Goal: Navigation & Orientation: Find specific page/section

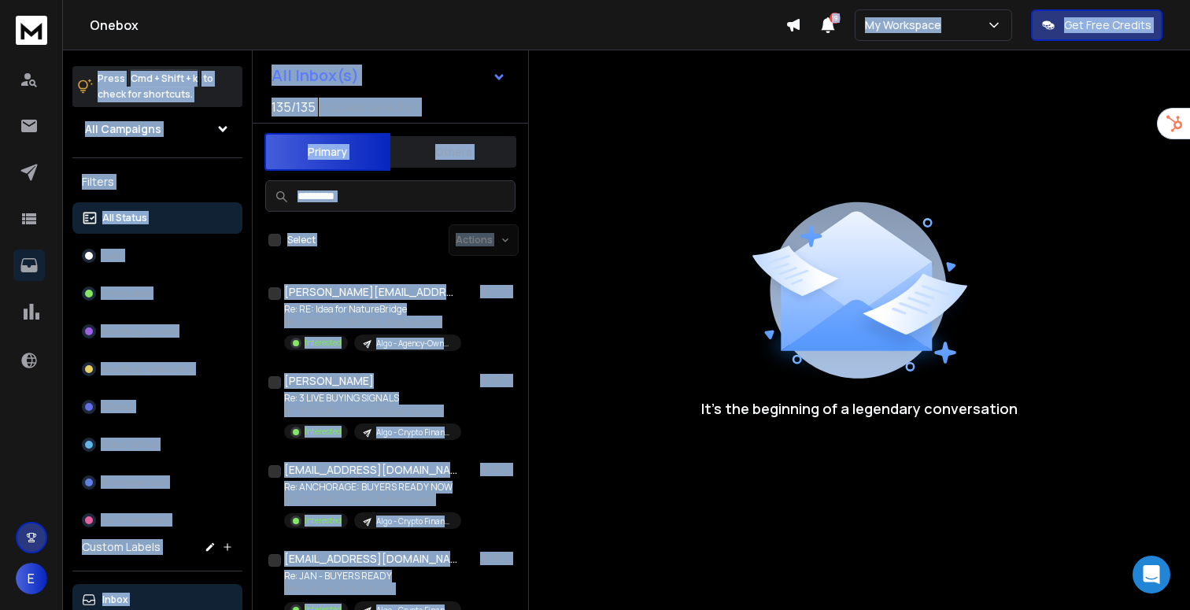
drag, startPoint x: 1003, startPoint y: 111, endPoint x: 715, endPoint y: 36, distance: 298.4
click at [715, 36] on div "Onebox 19 My Workspace Get Free Credits Press Cmd + Shift + k to check for shor…" at bounding box center [595, 330] width 1190 height 660
click at [715, 36] on div "Onebox 19 My Workspace Get Free Credits" at bounding box center [595, 25] width 1190 height 50
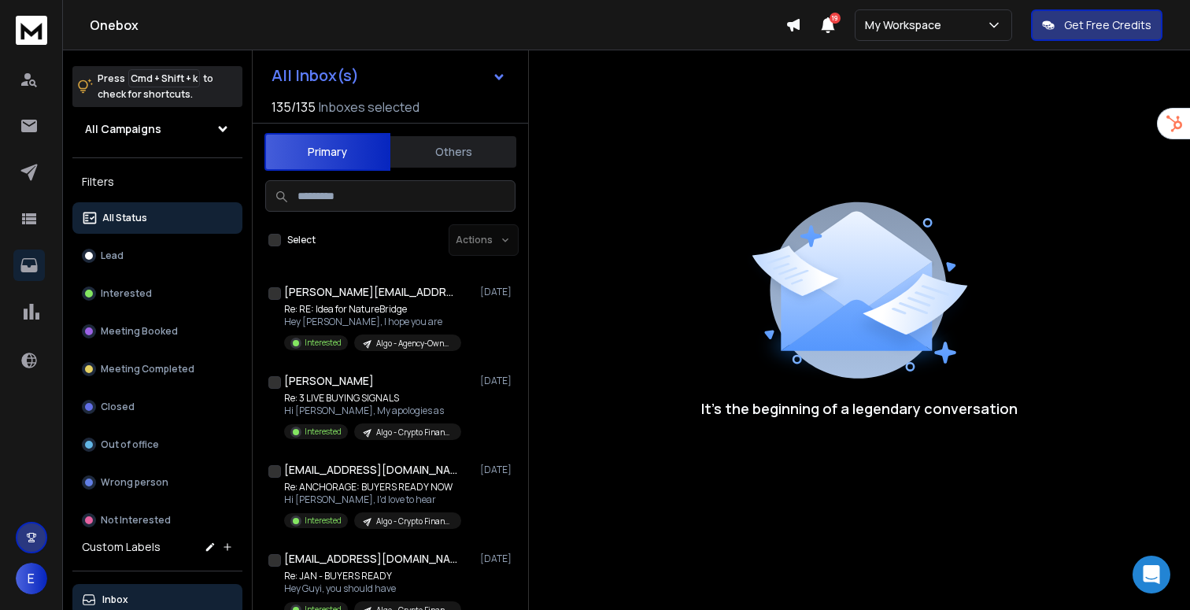
click at [715, 36] on div "Onebox 19 My Workspace Get Free Credits" at bounding box center [595, 25] width 1190 height 50
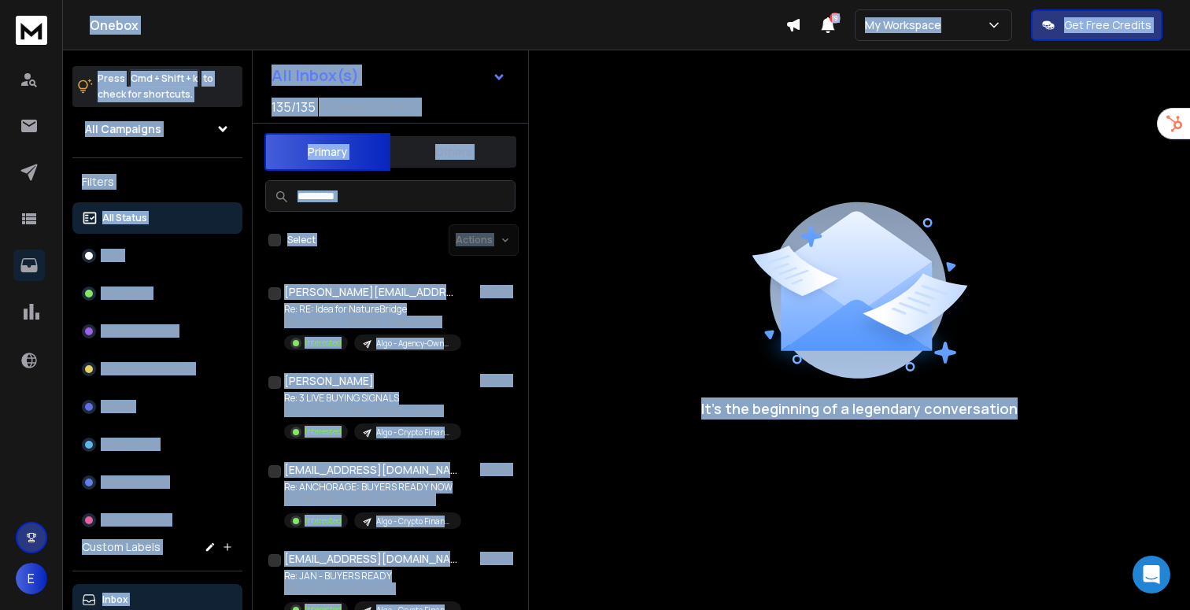
drag, startPoint x: 715, startPoint y: 36, endPoint x: 1189, endPoint y: 329, distance: 557.6
click at [1189, 329] on div "Onebox 19 My Workspace Get Free Credits Press Cmd + Shift + k to check for shor…" at bounding box center [595, 330] width 1190 height 660
click at [889, 244] on icon at bounding box center [856, 263] width 151 height 103
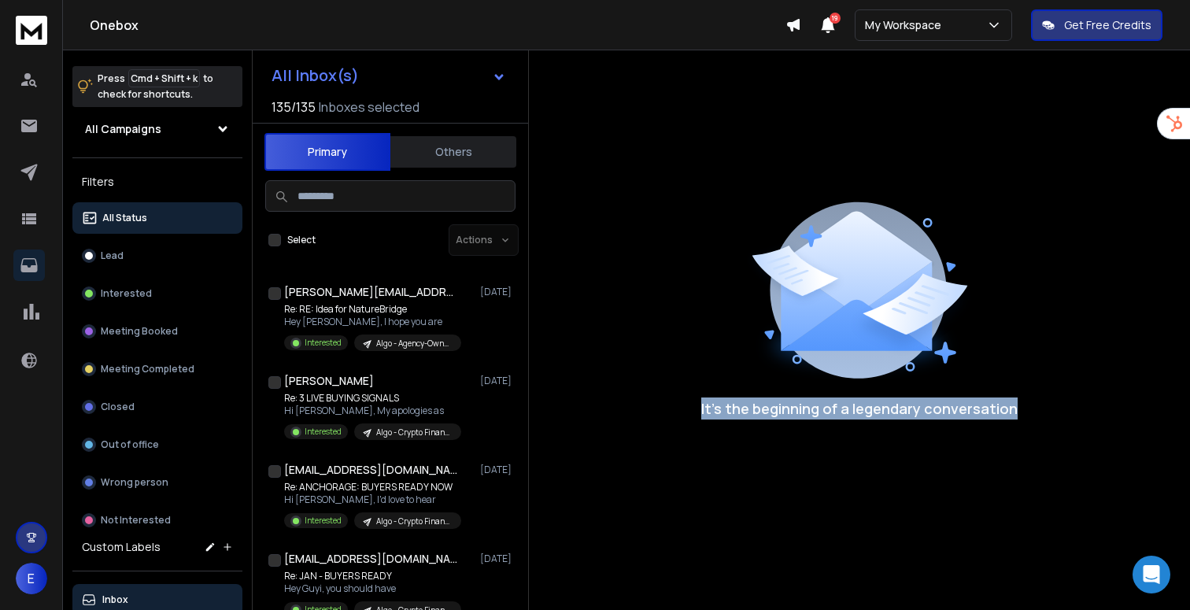
drag, startPoint x: 692, startPoint y: 204, endPoint x: 865, endPoint y: 549, distance: 386.5
click at [865, 549] on div "It’s the beginning of a legendary conversation" at bounding box center [859, 309] width 661 height 519
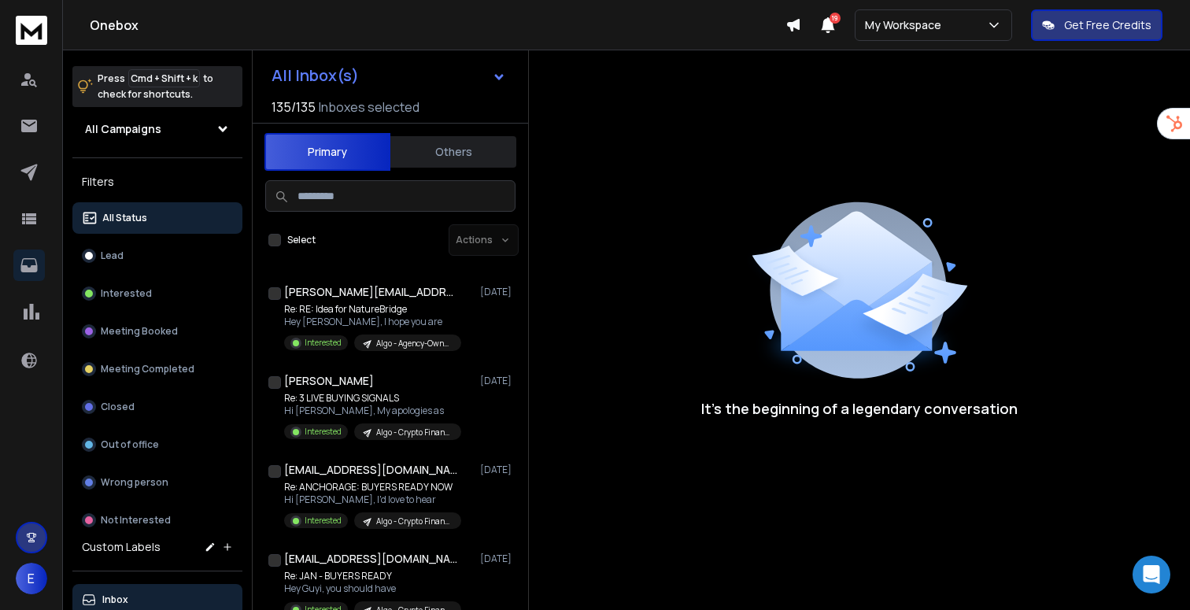
click at [865, 549] on div "It’s the beginning of a legendary conversation" at bounding box center [859, 309] width 661 height 519
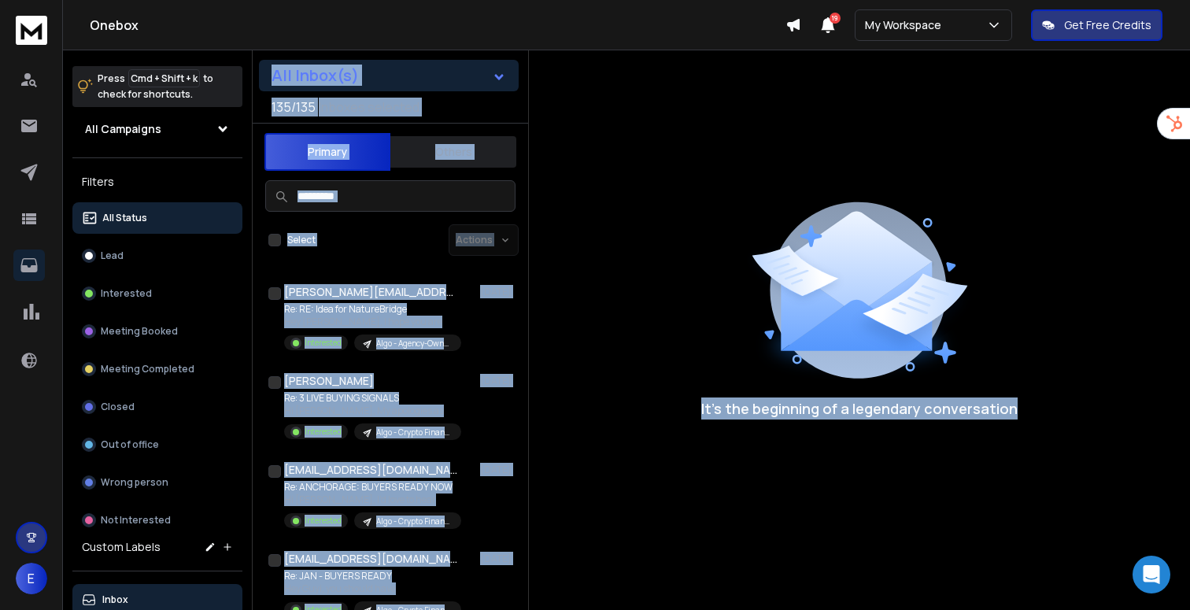
drag, startPoint x: 865, startPoint y: 549, endPoint x: 490, endPoint y: 66, distance: 611.9
click at [490, 66] on div "All Inbox(s) 135 / 135 Inboxes selected Primary Others Select Actions [PERSON_N…" at bounding box center [721, 355] width 938 height 610
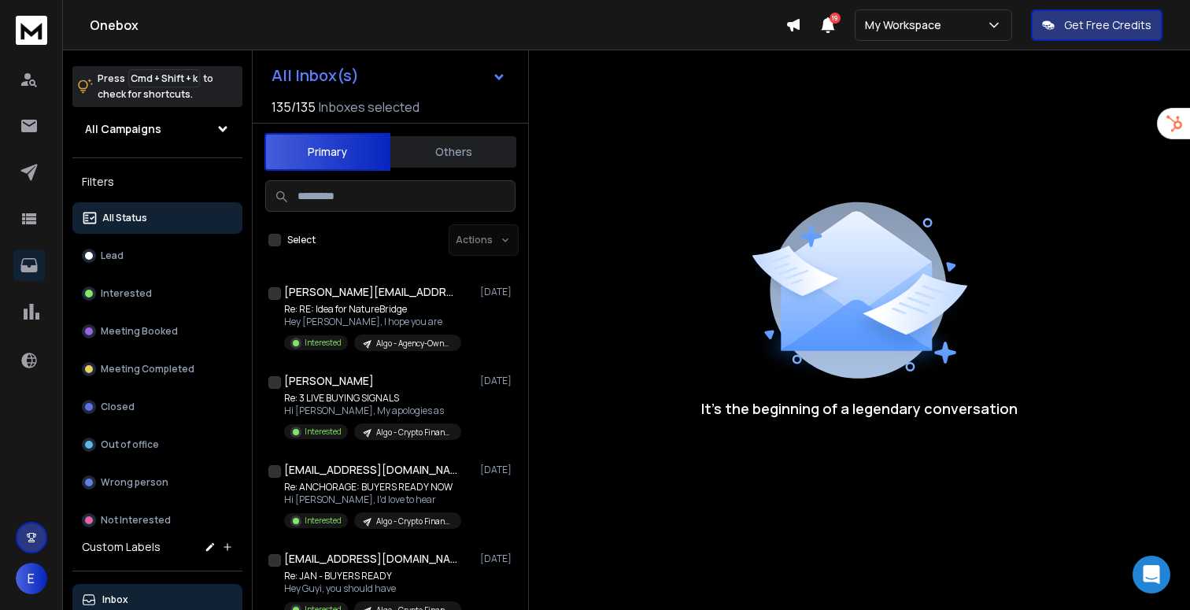
click at [619, 28] on h1 "Onebox" at bounding box center [438, 25] width 696 height 19
